Goal: Task Accomplishment & Management: Manage account settings

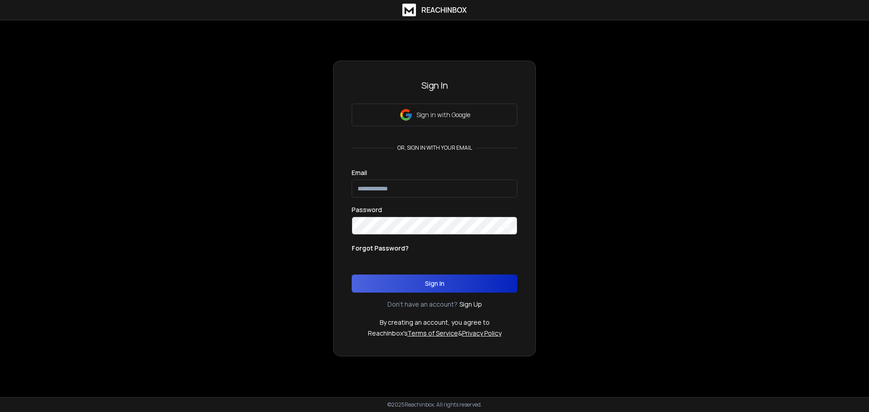
click at [0, 412] on nordpass-portal at bounding box center [0, 412] width 0 height 0
type input "**********"
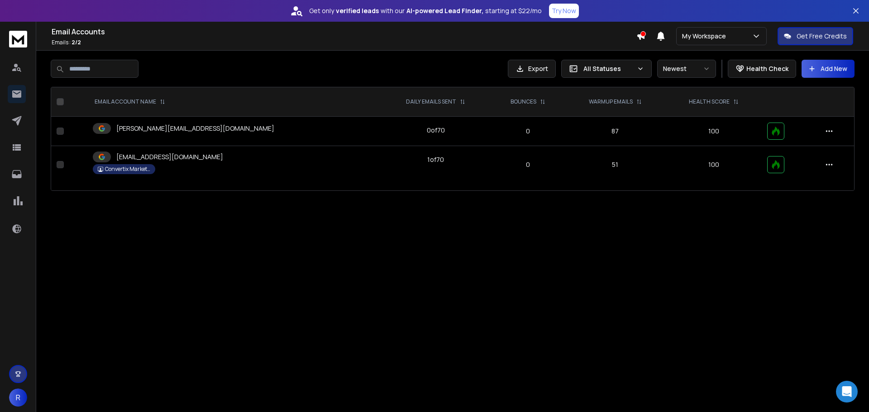
click at [831, 67] on button "Add New" at bounding box center [827, 69] width 53 height 18
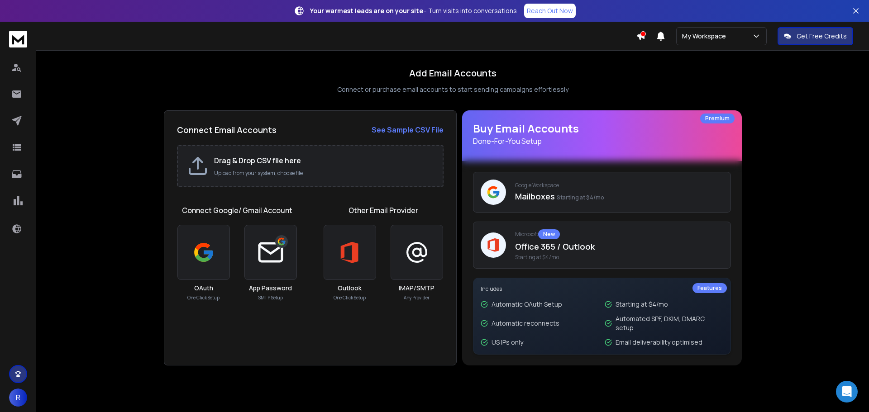
click at [213, 252] on icon at bounding box center [209, 255] width 10 height 9
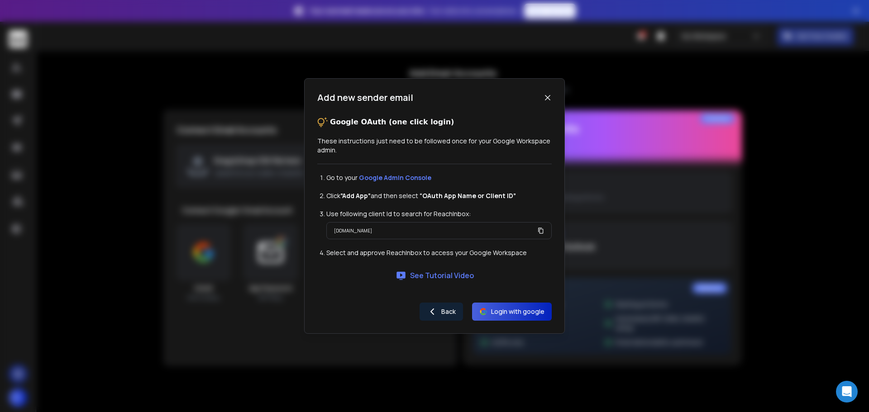
click at [449, 313] on button "Back" at bounding box center [440, 312] width 43 height 18
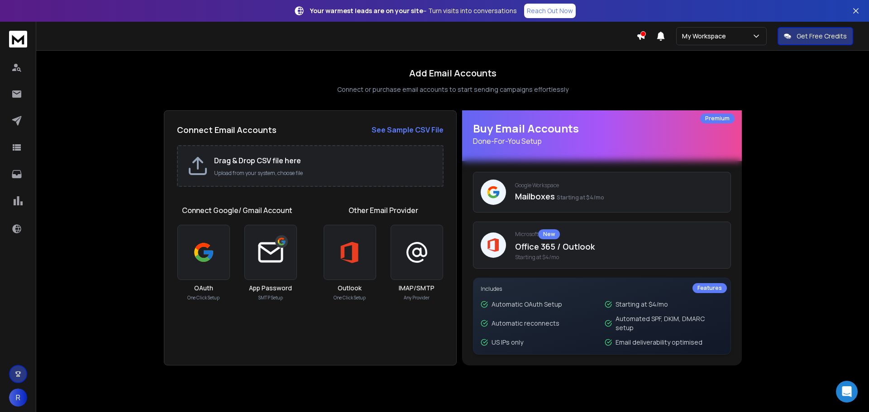
click at [313, 323] on div "Connect Email Accounts See Sample CSV File Drag & Drop CSV file here Upload fro…" at bounding box center [310, 237] width 293 height 255
drag, startPoint x: 308, startPoint y: 316, endPoint x: 298, endPoint y: 319, distance: 10.2
click at [307, 316] on div "Connect Email Accounts See Sample CSV File Drag & Drop CSV file here Upload fro…" at bounding box center [310, 237] width 293 height 255
click at [282, 256] on icon at bounding box center [270, 252] width 23 height 18
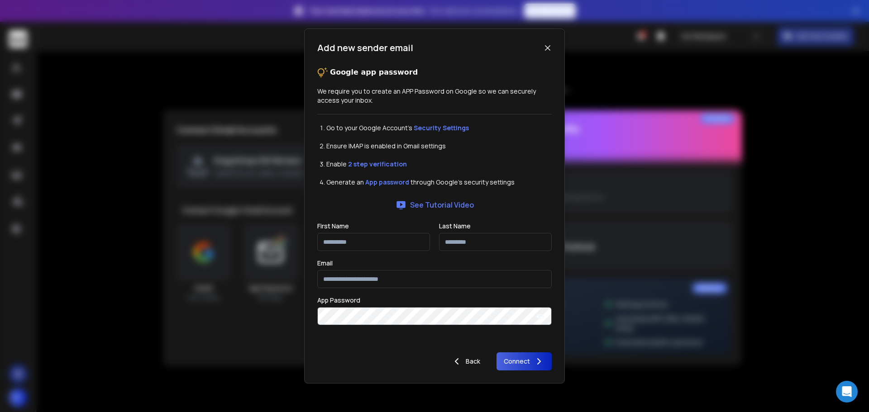
click at [352, 245] on input "text" at bounding box center [373, 242] width 113 height 18
type input "*****"
type input "********"
paste input "**********"
type input "**********"
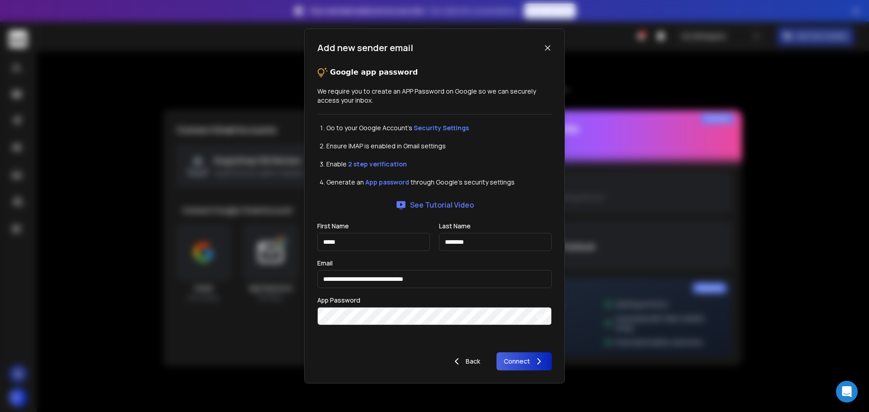
click at [516, 357] on button "Connect" at bounding box center [523, 361] width 55 height 18
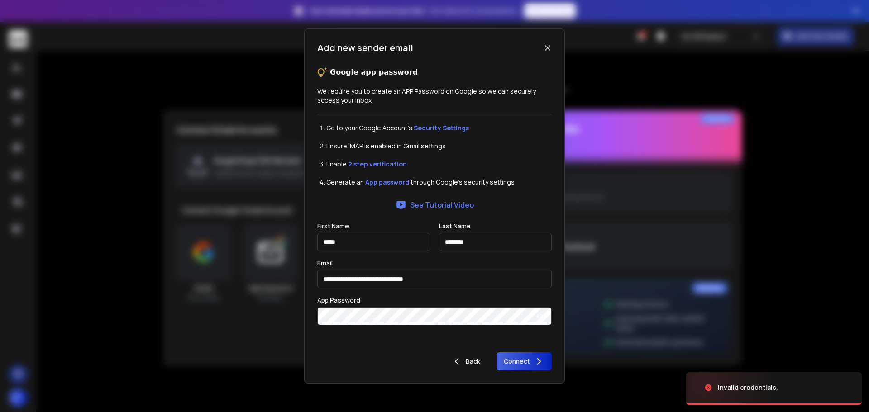
click at [513, 360] on button "Connect" at bounding box center [523, 361] width 55 height 18
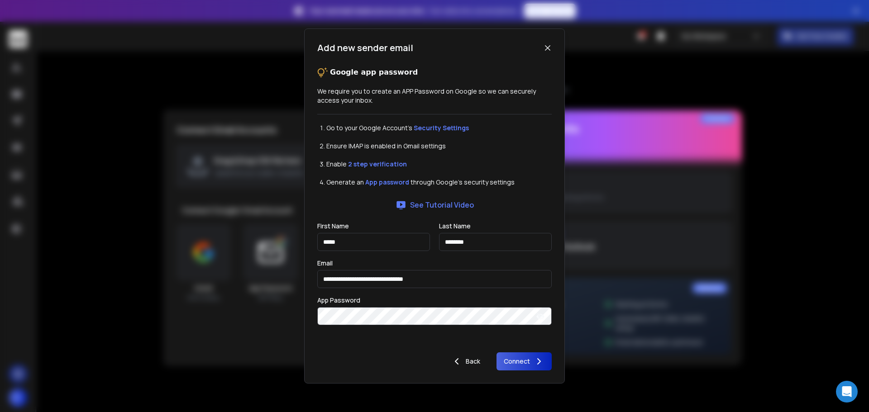
click at [520, 355] on button "Connect" at bounding box center [523, 361] width 55 height 18
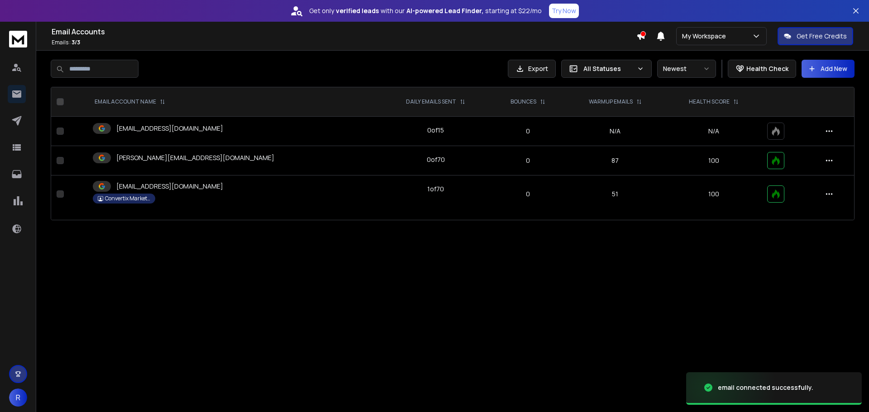
click at [483, 231] on div "Get only verified leads with our AI-powered Lead Finder, starting at $22/mo Try…" at bounding box center [434, 206] width 869 height 412
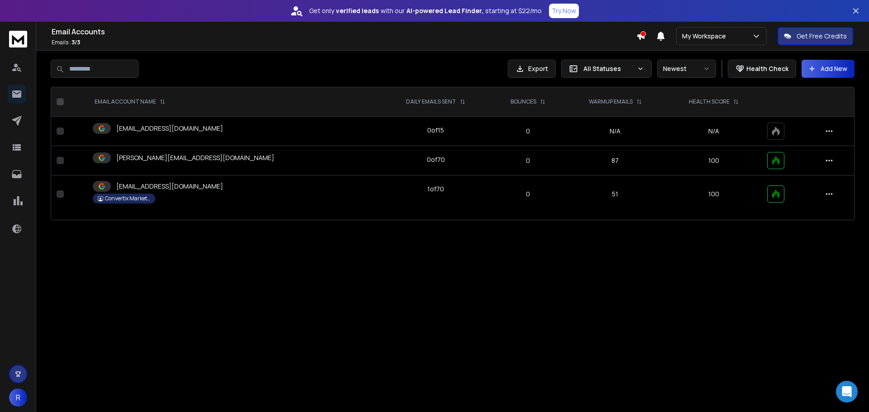
click at [0, 412] on nordpass-portal at bounding box center [0, 412] width 0 height 0
click at [771, 129] on icon at bounding box center [775, 131] width 9 height 9
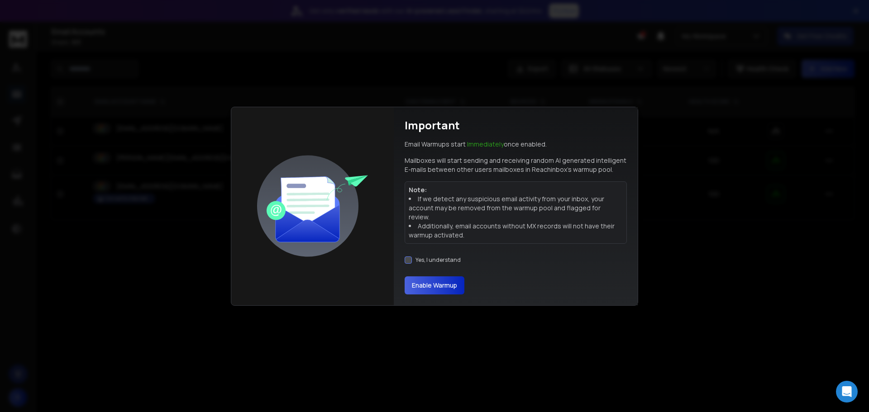
click at [409, 257] on button "Yes, I understand" at bounding box center [407, 260] width 7 height 7
click at [430, 285] on button "Enable Warmup" at bounding box center [434, 285] width 60 height 18
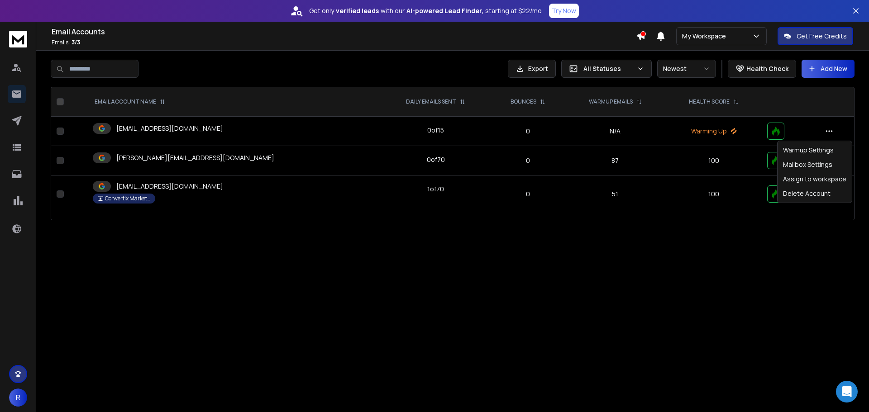
click at [825, 132] on icon at bounding box center [828, 130] width 7 height 1
click at [816, 147] on div "Warmup Settings" at bounding box center [814, 150] width 71 height 14
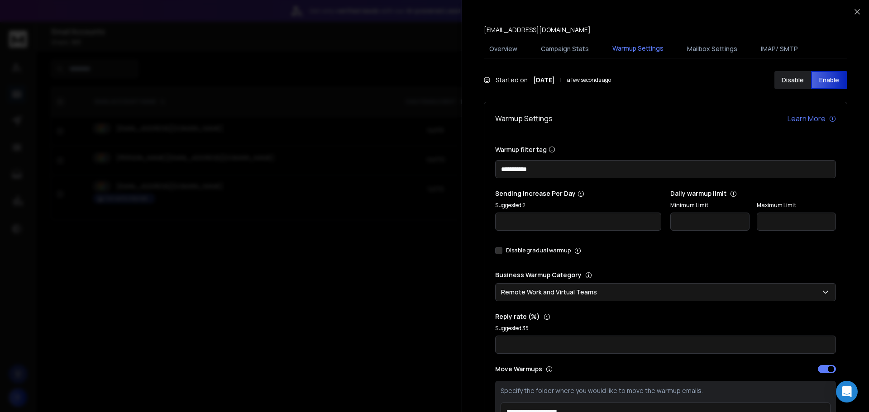
click at [625, 198] on p "Sending Increase Per Day" at bounding box center [578, 193] width 166 height 9
click at [761, 224] on input "**" at bounding box center [795, 222] width 79 height 18
click at [697, 265] on form "**********" at bounding box center [665, 318] width 341 height 411
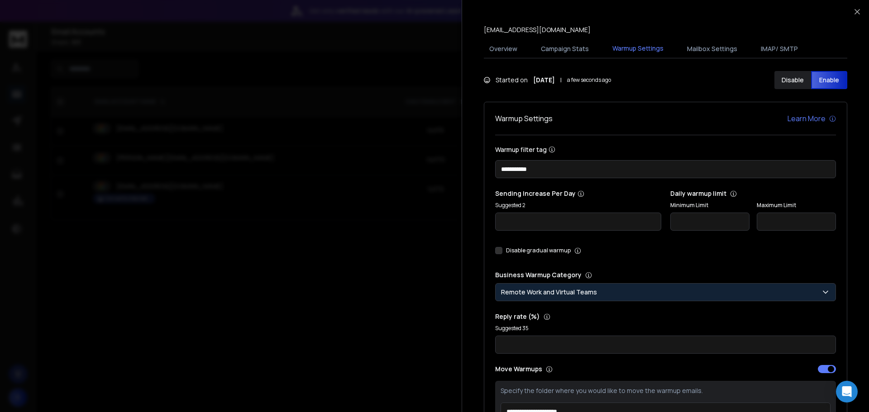
click at [614, 290] on div "Remote Work and Virtual Teams" at bounding box center [665, 292] width 329 height 9
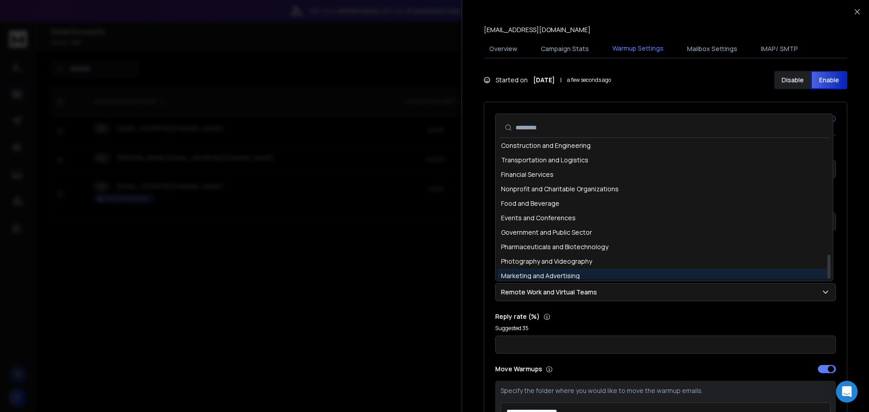
scroll to position [632, 0]
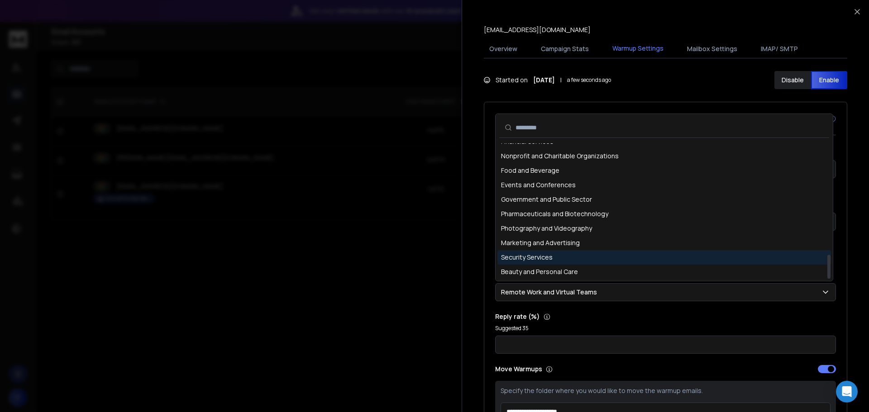
click at [603, 257] on div "Security Services" at bounding box center [663, 257] width 333 height 14
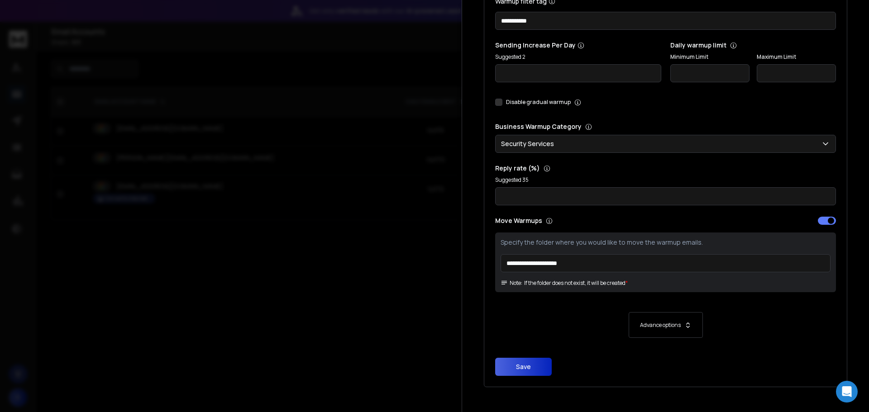
scroll to position [149, 0]
click at [643, 318] on div "Advance options" at bounding box center [665, 325] width 74 height 26
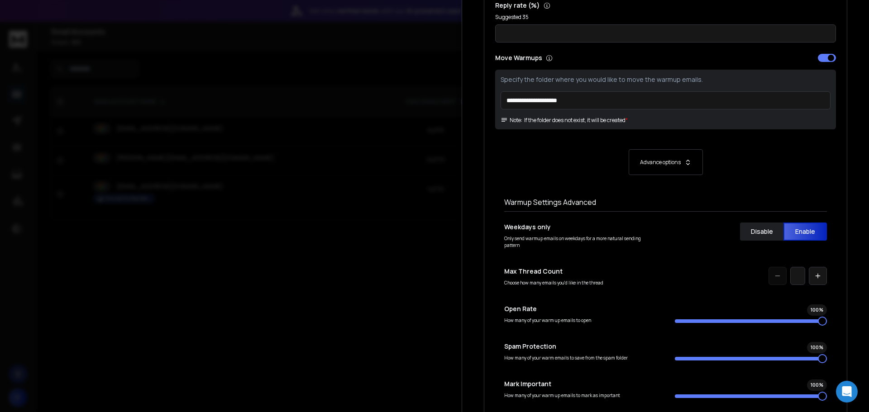
scroll to position [433, 0]
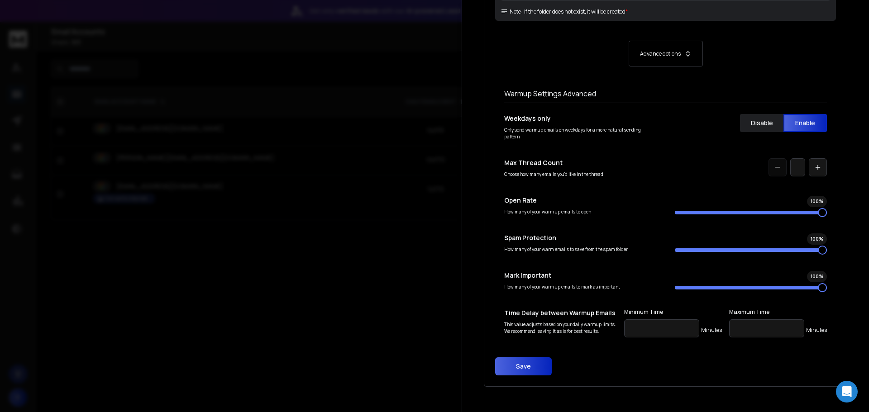
click at [531, 371] on button "Save" at bounding box center [523, 366] width 57 height 18
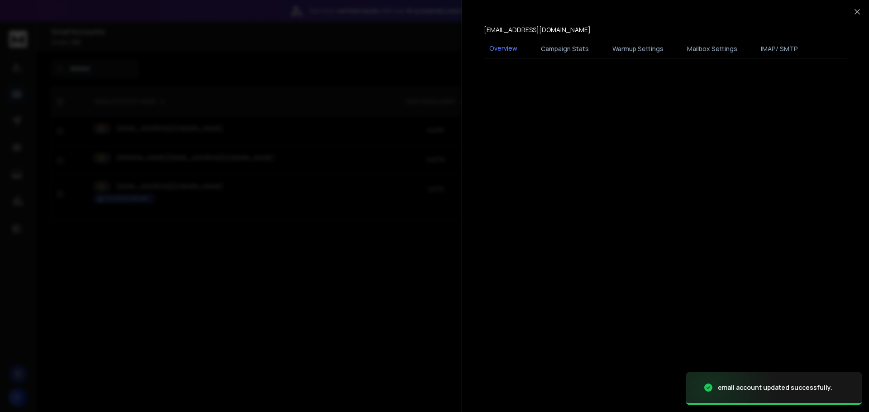
scroll to position [0, 0]
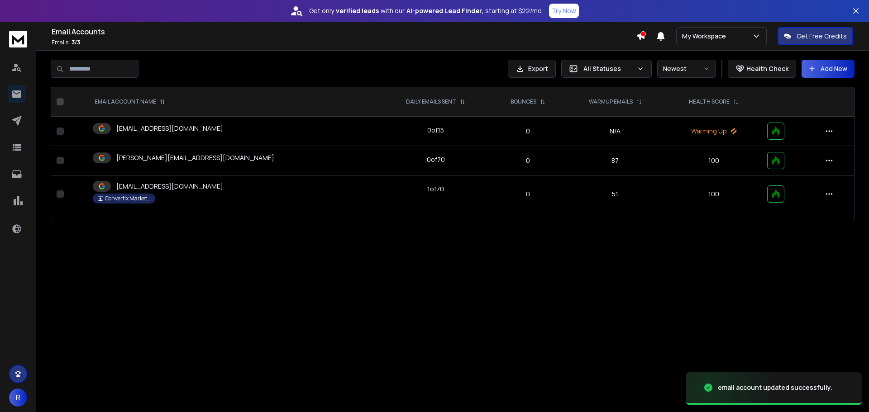
click at [827, 130] on icon at bounding box center [829, 131] width 8 height 8
click at [804, 166] on div "Mailbox Settings" at bounding box center [814, 164] width 71 height 14
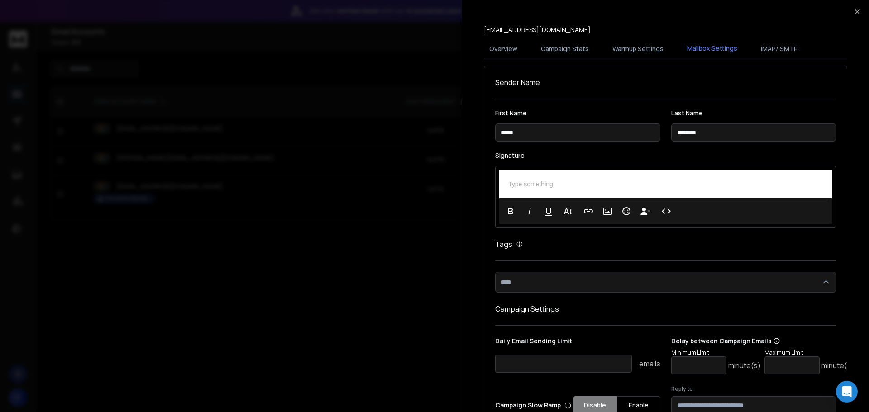
click at [569, 44] on button "Campaign Stats" at bounding box center [564, 49] width 59 height 20
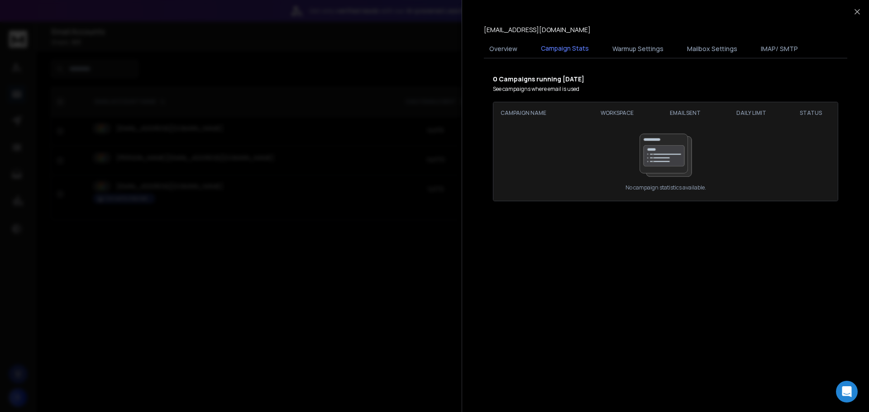
click at [790, 40] on button "IMAP/ SMTP" at bounding box center [779, 49] width 48 height 20
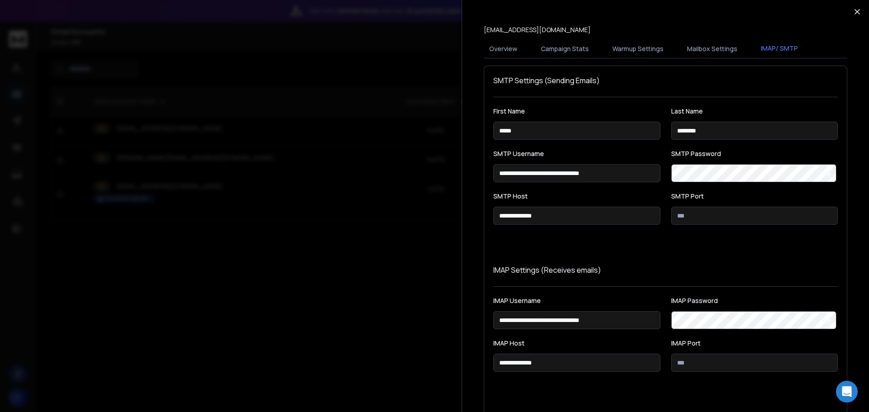
click at [855, 14] on icon "button" at bounding box center [856, 11] width 9 height 9
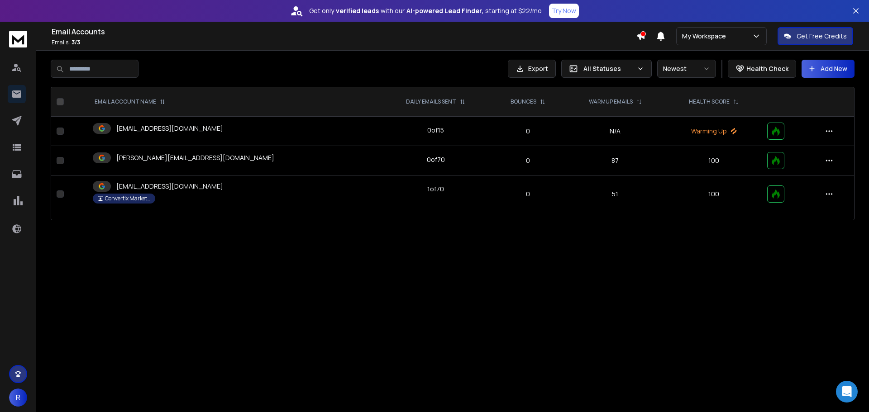
click at [359, 282] on div "Get only verified leads with our AI-powered Lead Finder, starting at $22/mo Try…" at bounding box center [434, 206] width 869 height 412
